Goal: Navigation & Orientation: Find specific page/section

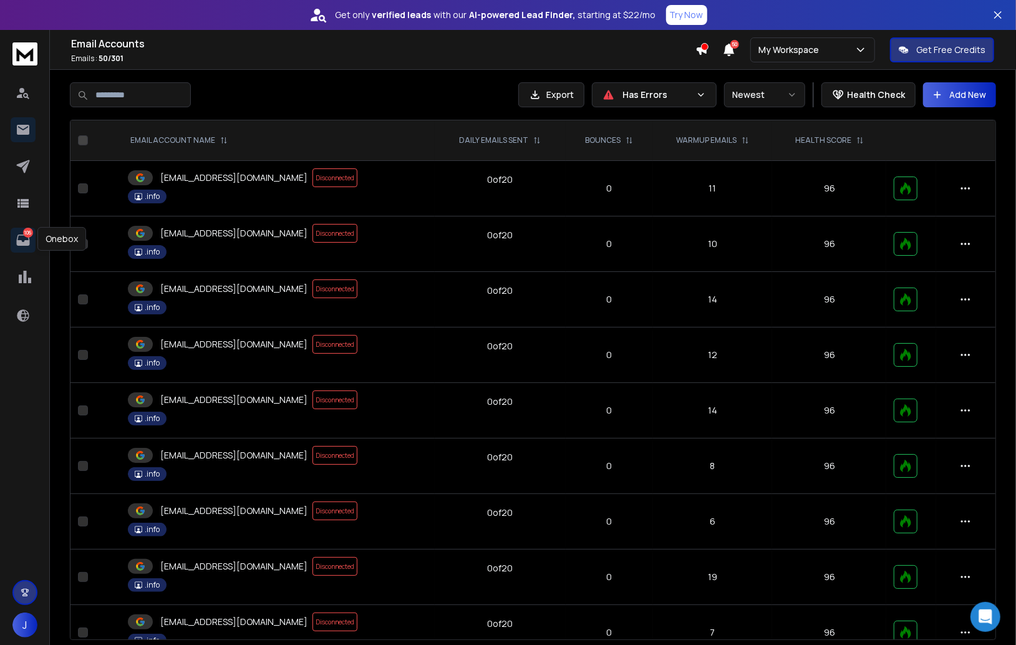
click at [22, 241] on icon at bounding box center [22, 240] width 13 height 11
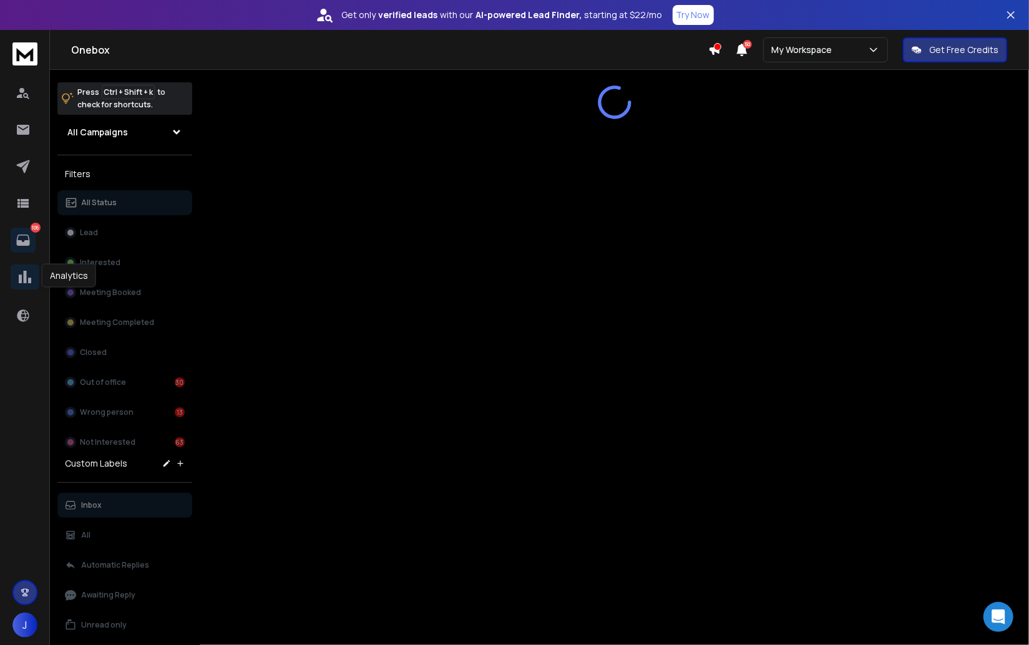
click at [26, 275] on icon at bounding box center [25, 277] width 19 height 19
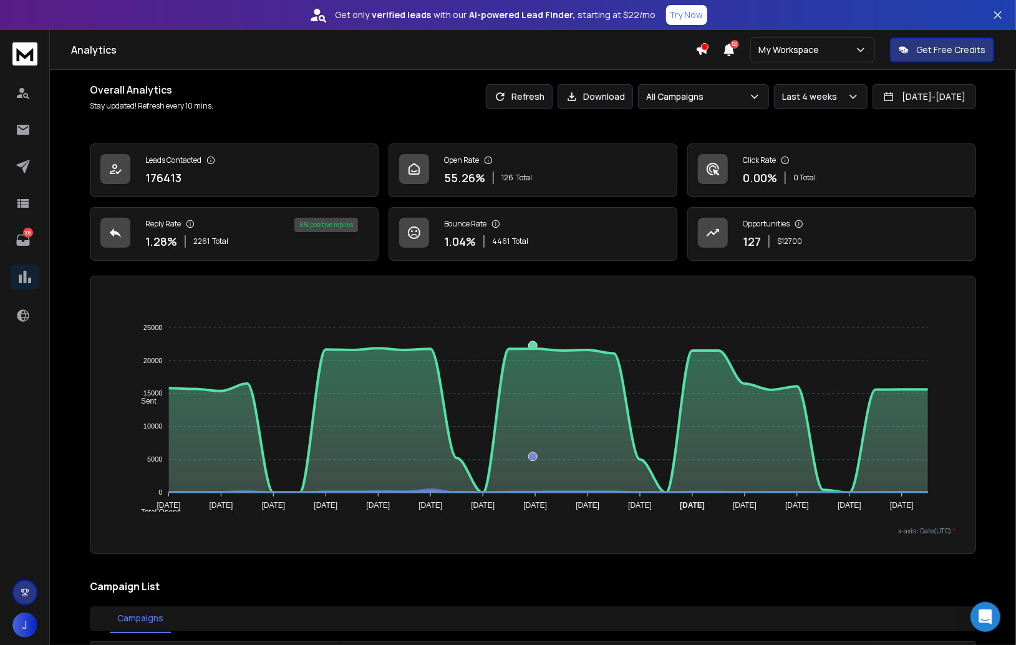
click at [245, 5] on div "Get only verified leads with our AI-powered Lead Finder, starting at $22/mo Try…" at bounding box center [508, 15] width 1016 height 30
